Goal: Task Accomplishment & Management: Use online tool/utility

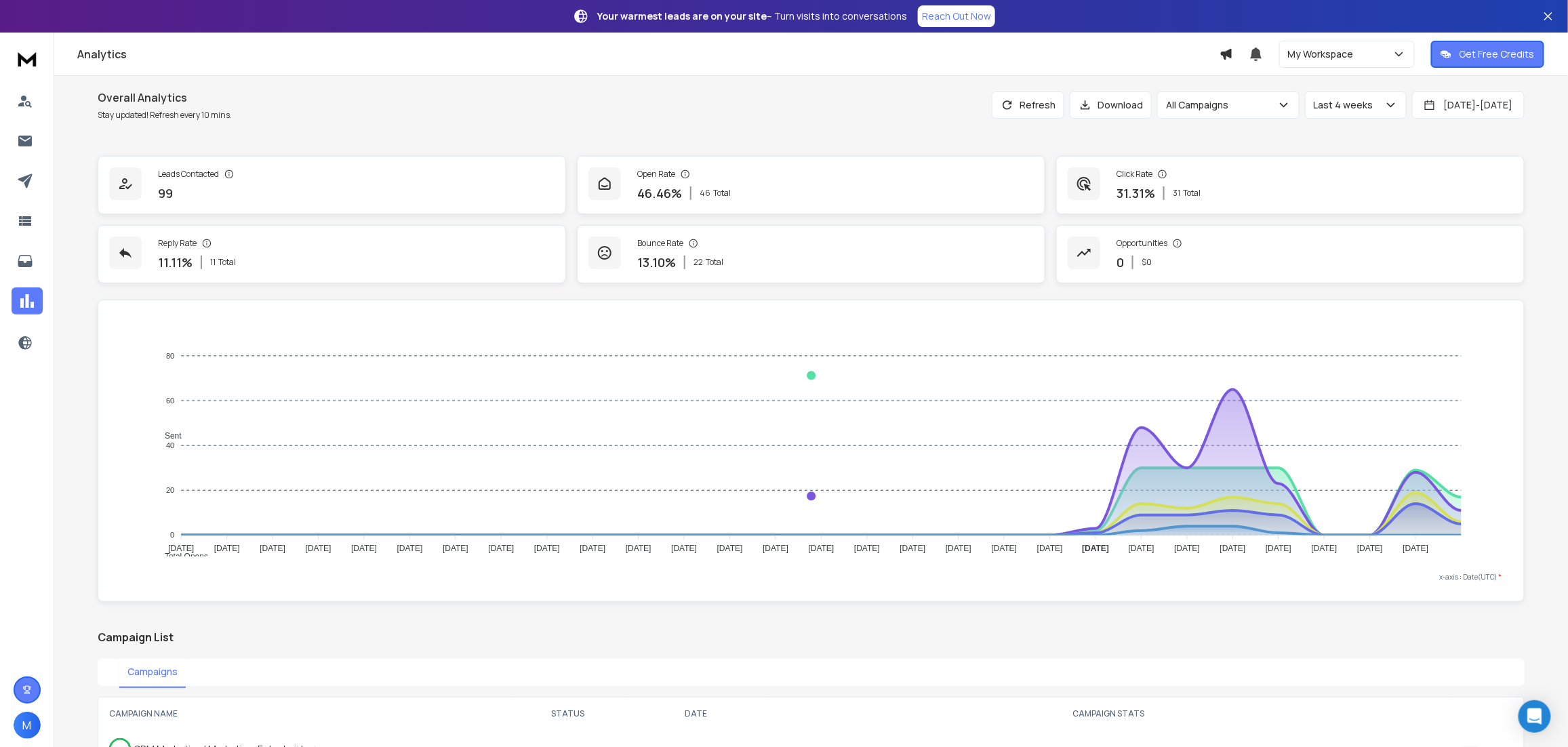
click at [1545, 18] on icon at bounding box center [1548, 16] width 12 height 12
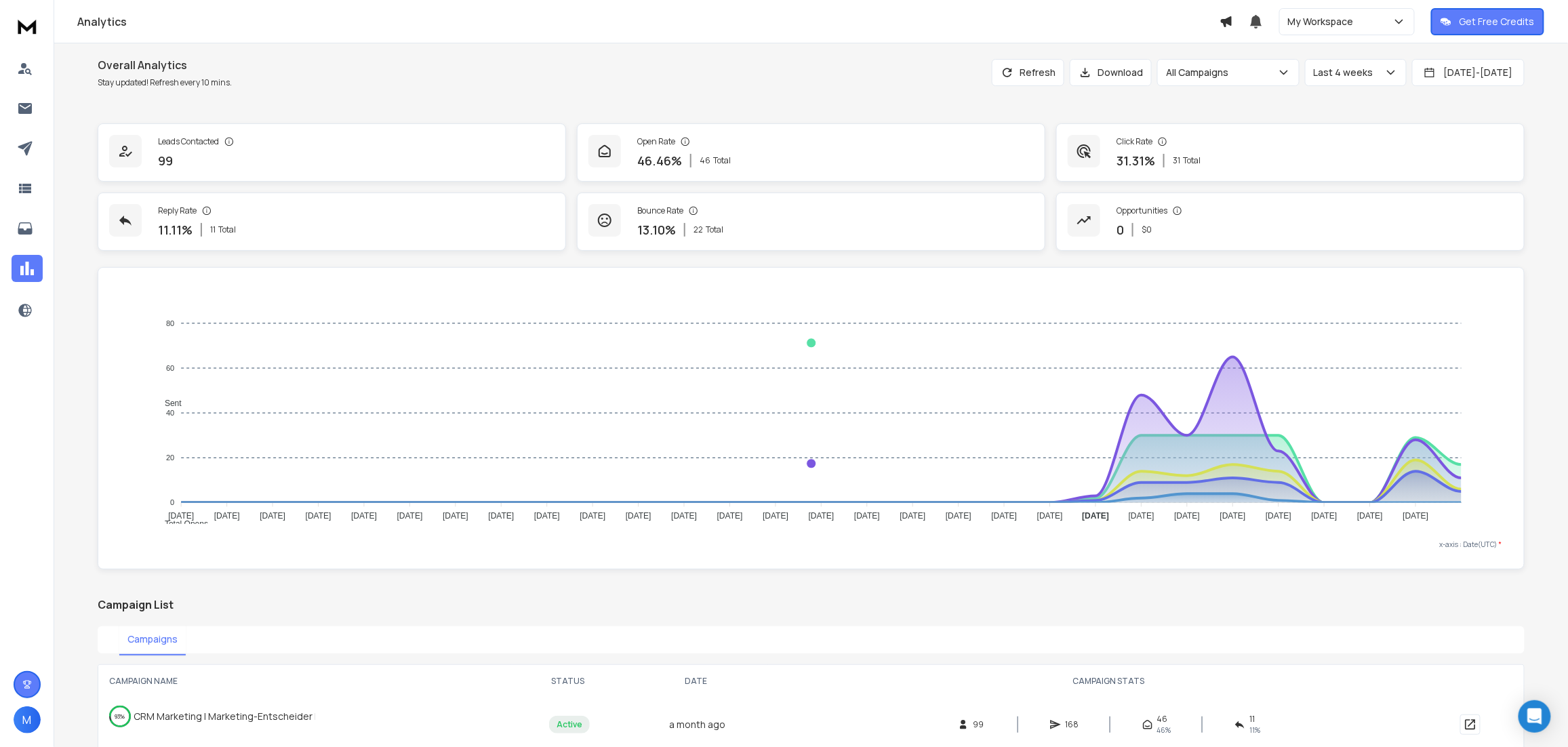
click at [1476, 17] on p "Get Free Credits" at bounding box center [1497, 22] width 75 height 13
